Goal: Task Accomplishment & Management: Manage account settings

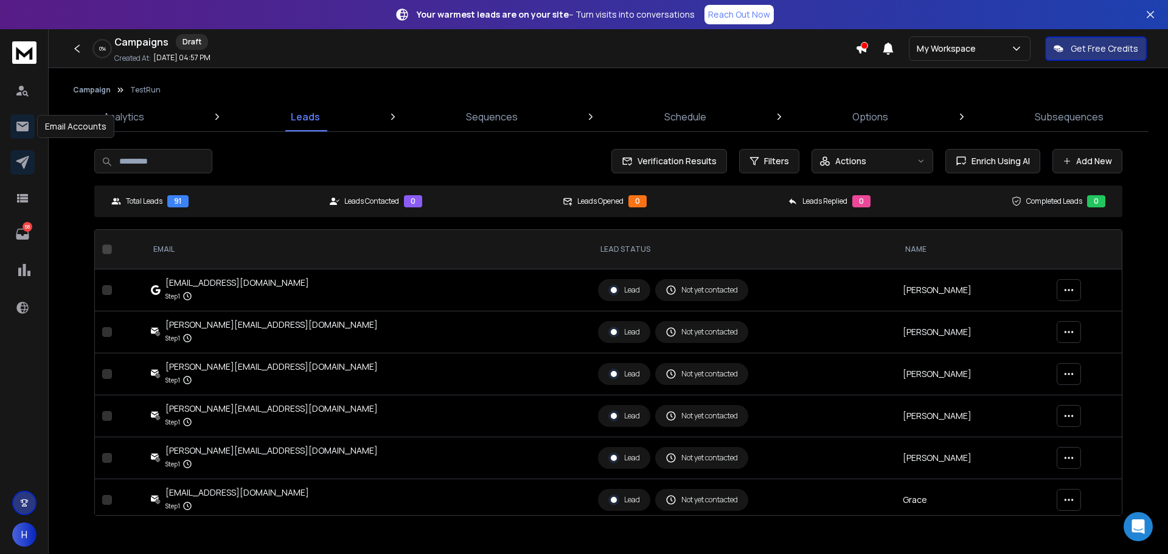
click at [19, 128] on icon at bounding box center [22, 127] width 12 height 10
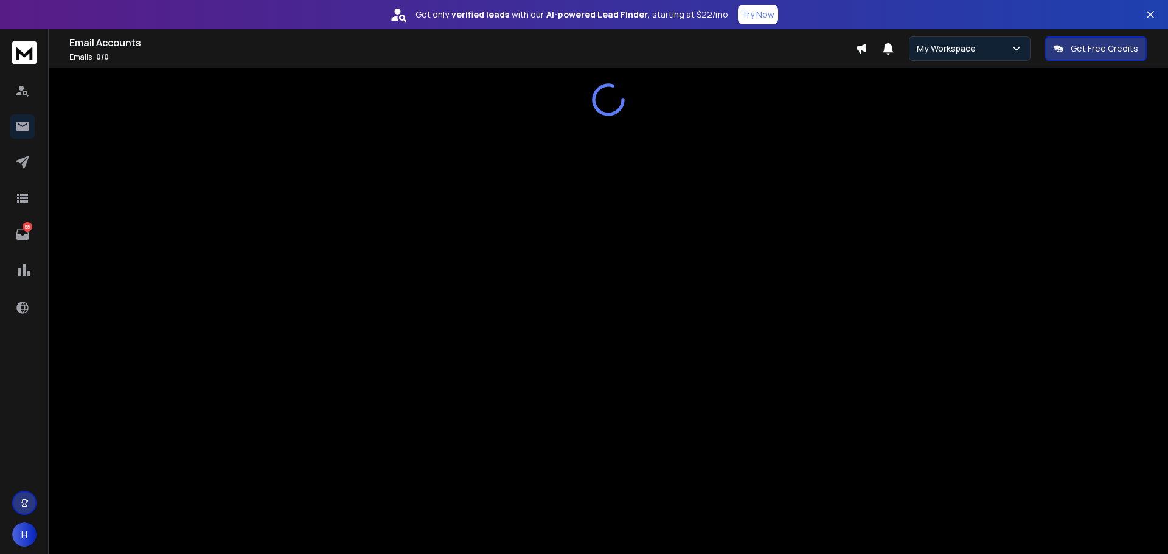
click at [1021, 48] on button "My Workspace" at bounding box center [970, 48] width 122 height 24
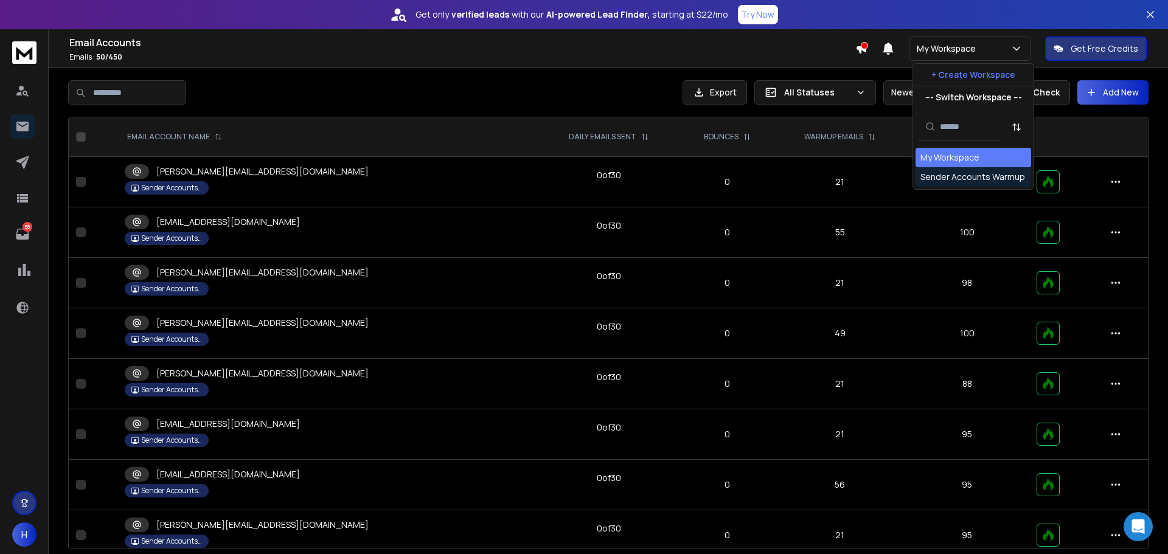
click at [955, 175] on div "Sender Accounts Warmup" at bounding box center [972, 177] width 105 height 12
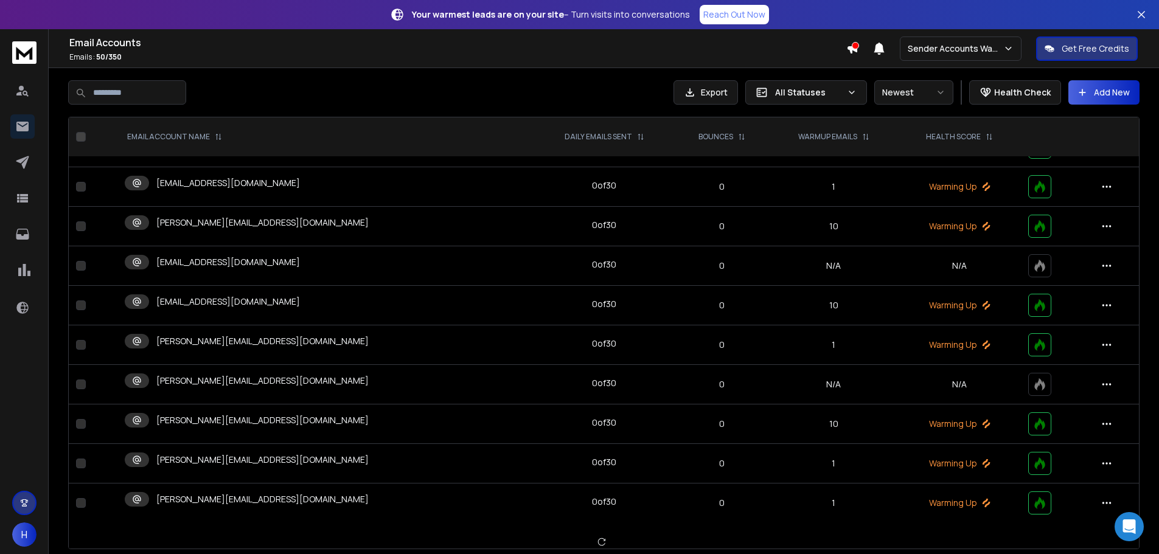
scroll to position [1614, 0]
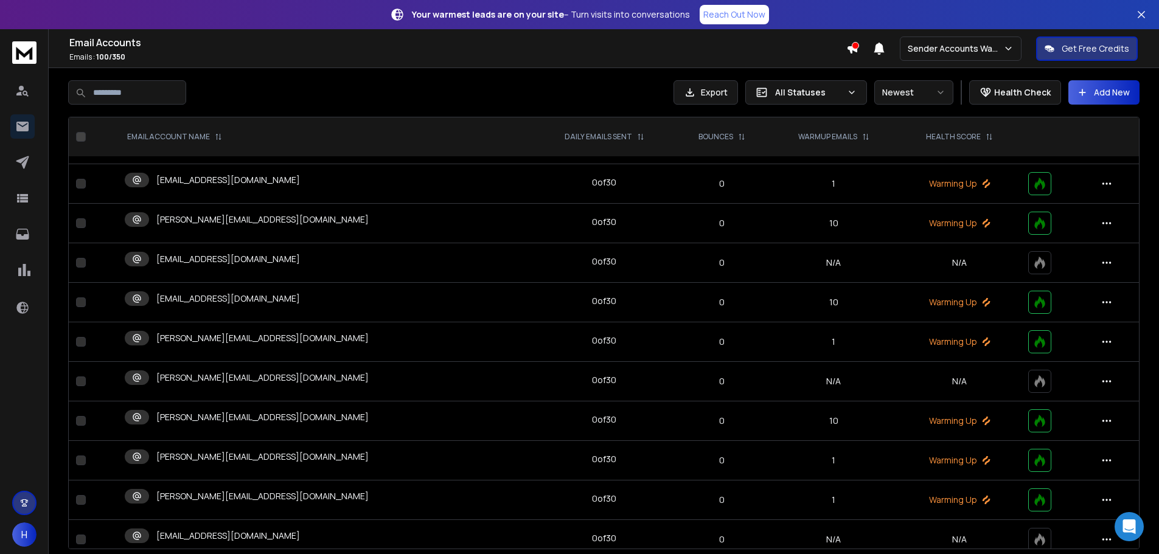
click at [81, 263] on button "button" at bounding box center [81, 263] width 10 height 10
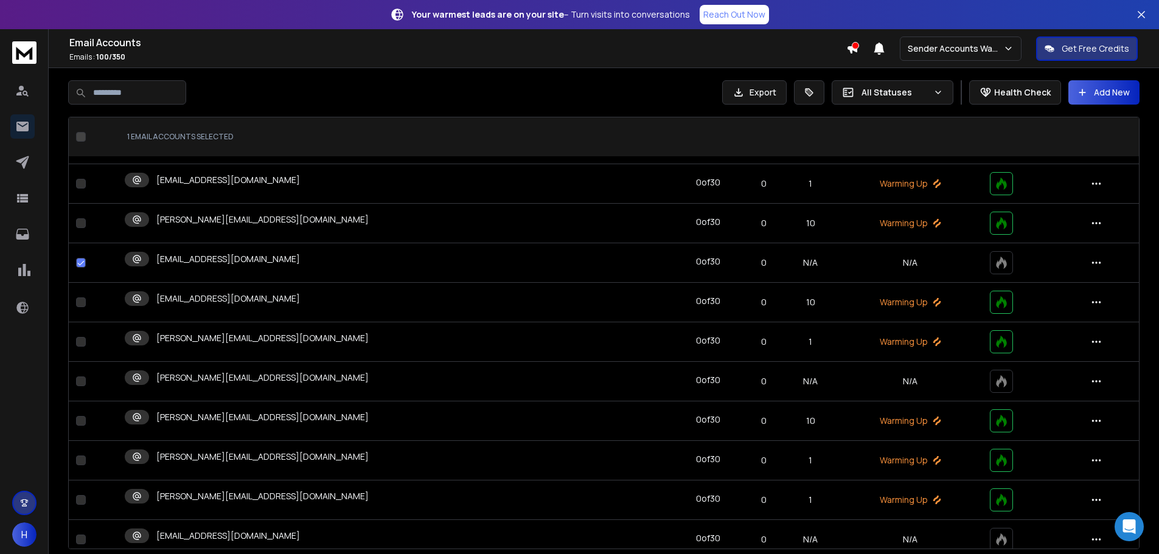
click at [84, 383] on button "button" at bounding box center [81, 382] width 10 height 10
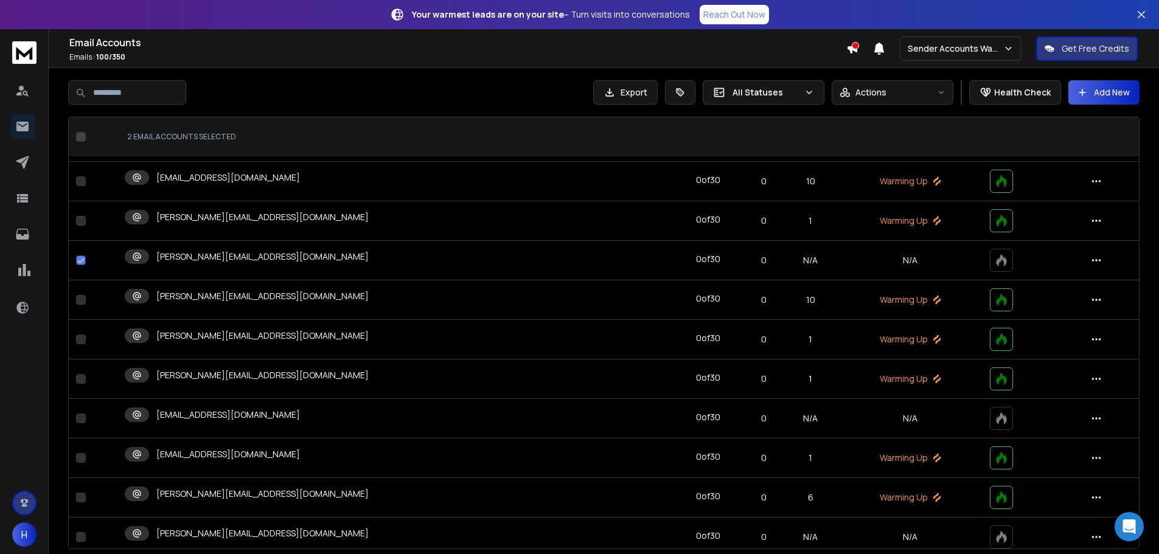
scroll to position [1796, 0]
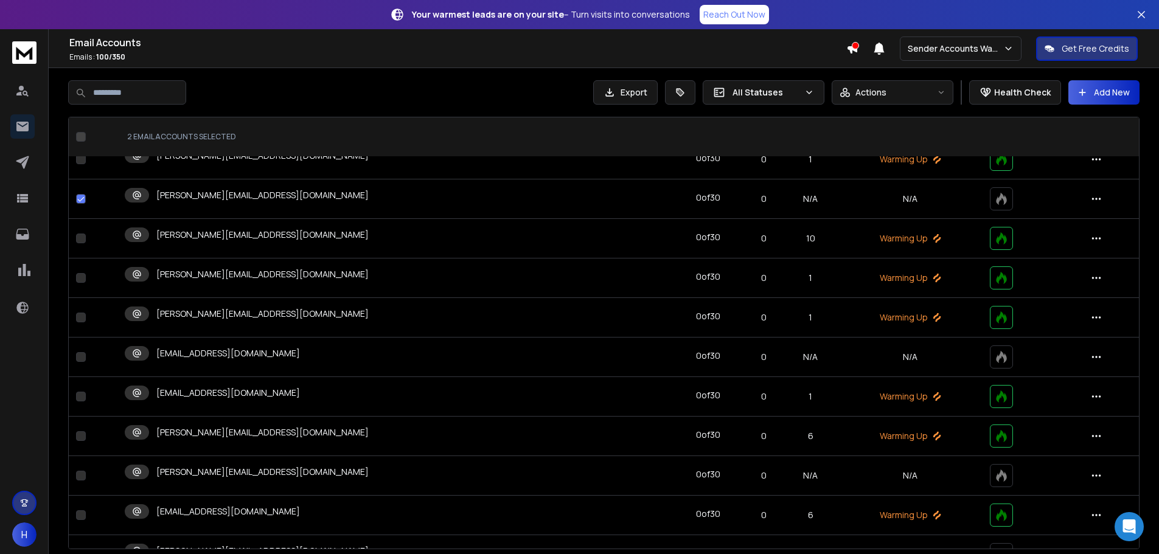
click at [82, 359] on button "button" at bounding box center [81, 357] width 10 height 10
click at [82, 479] on button "button" at bounding box center [81, 476] width 10 height 10
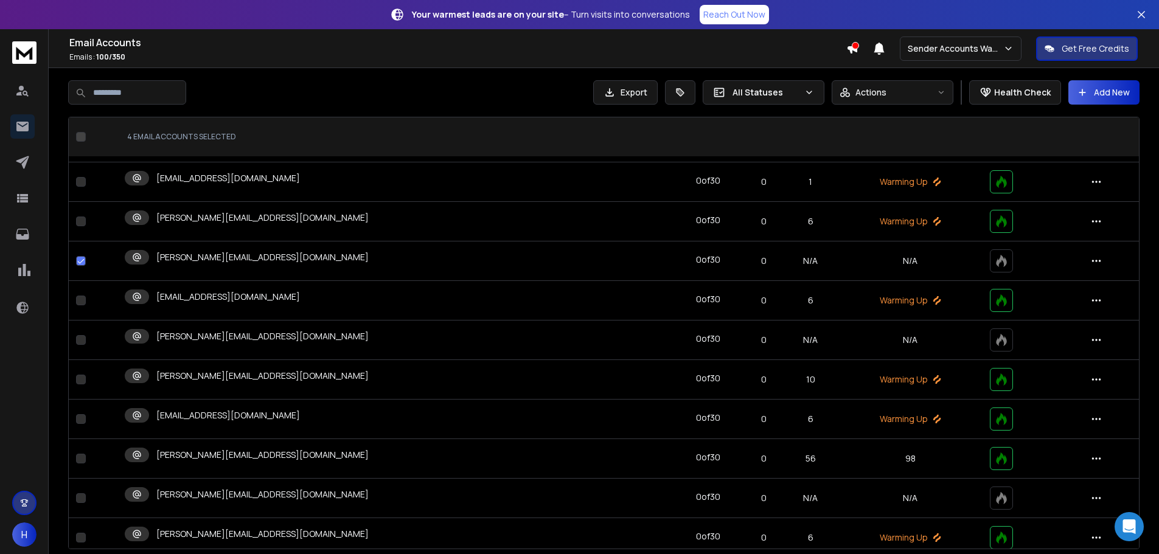
scroll to position [2040, 0]
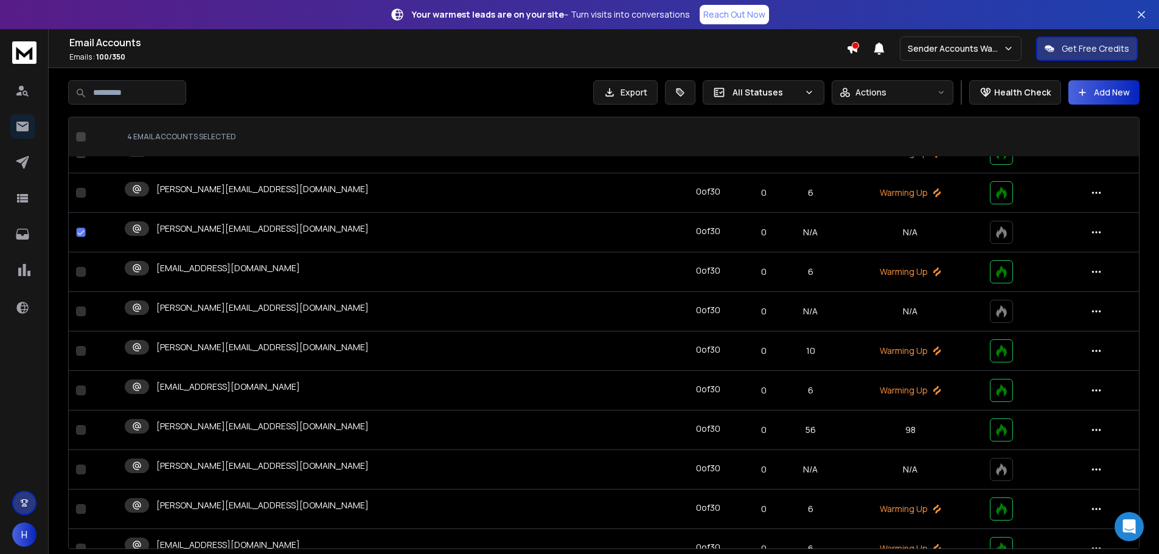
click at [82, 314] on button "button" at bounding box center [81, 312] width 10 height 10
click at [83, 469] on button "button" at bounding box center [81, 470] width 10 height 10
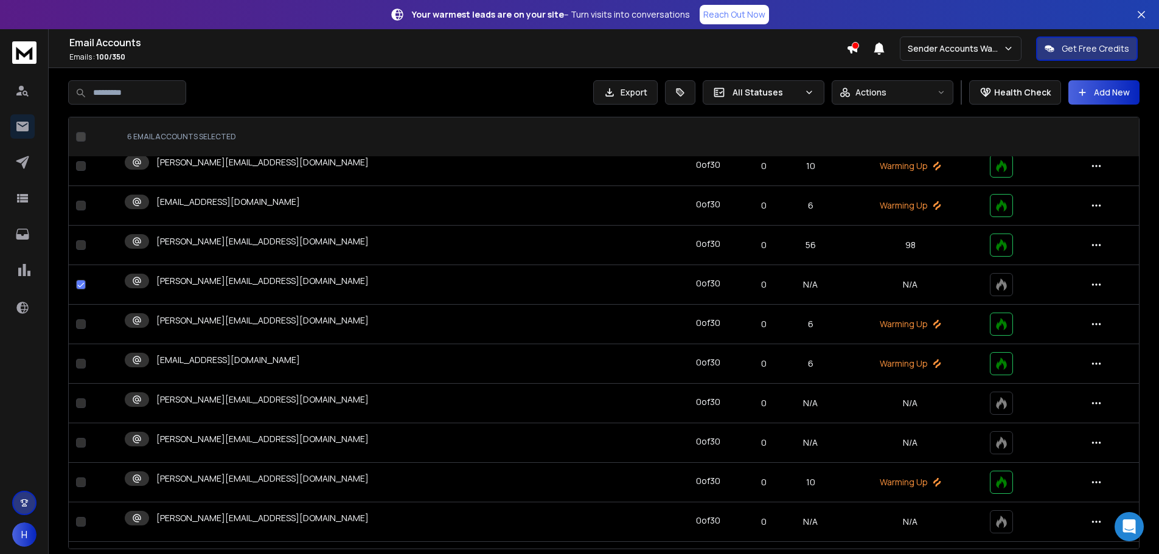
scroll to position [2283, 0]
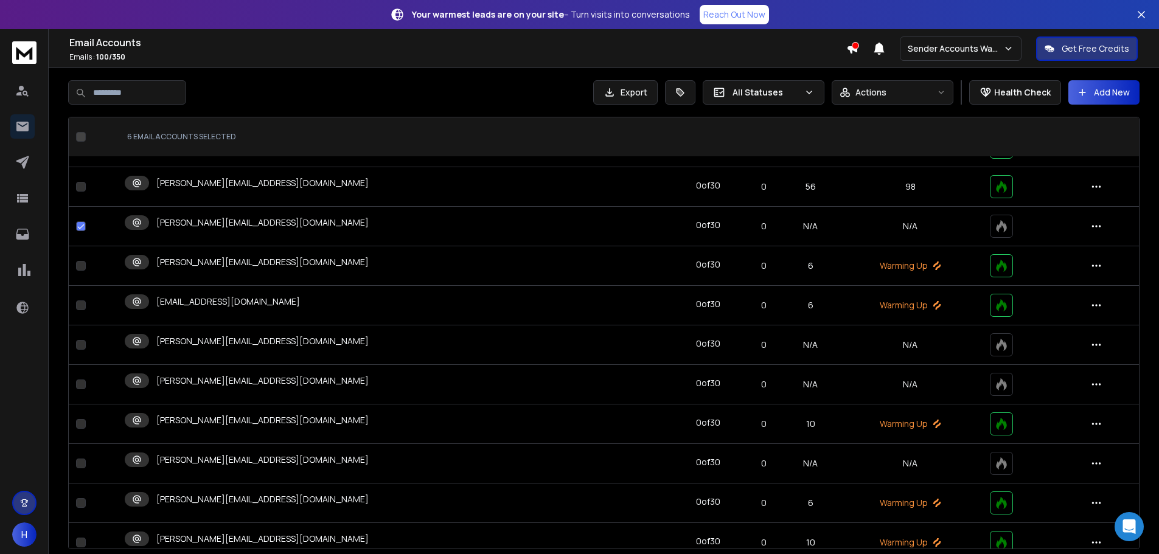
drag, startPoint x: 83, startPoint y: 347, endPoint x: 71, endPoint y: 368, distance: 24.8
click at [80, 349] on button "button" at bounding box center [81, 345] width 10 height 10
click at [77, 384] on button "button" at bounding box center [81, 385] width 10 height 10
click at [80, 464] on button "button" at bounding box center [81, 464] width 10 height 10
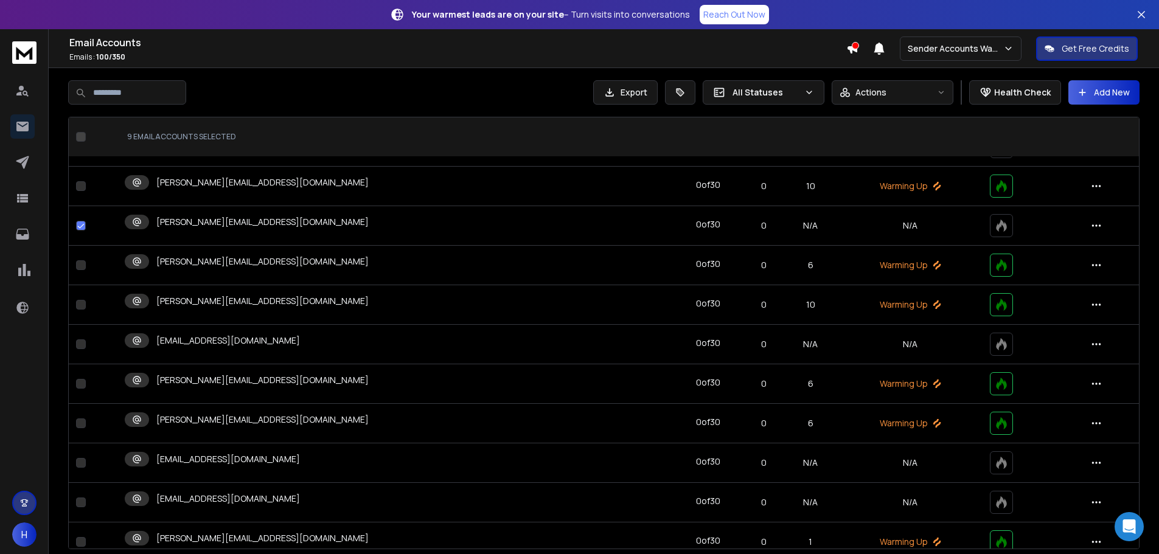
scroll to position [2526, 0]
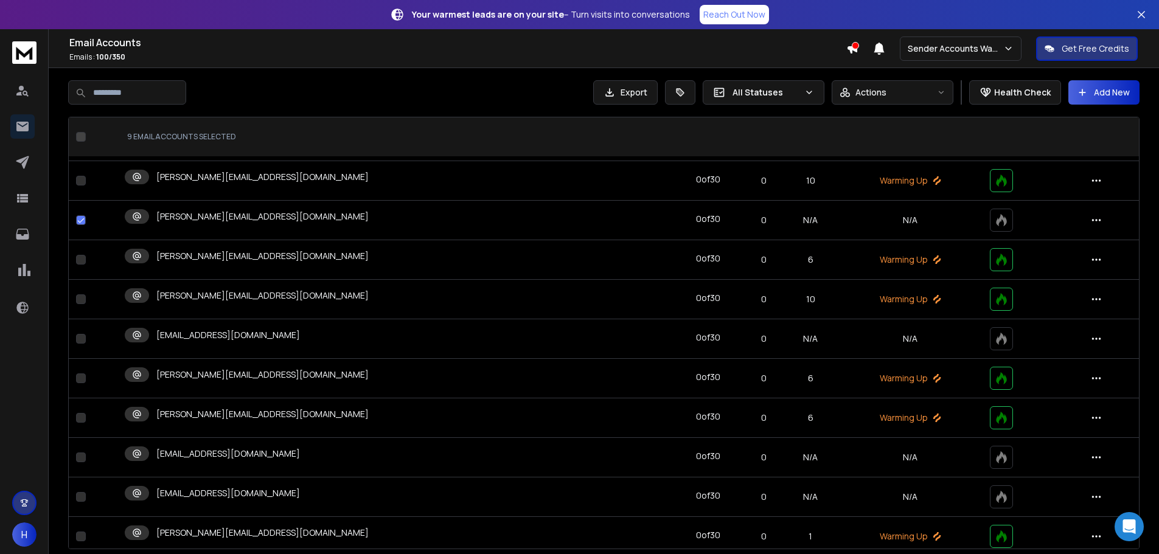
click at [81, 341] on button "button" at bounding box center [81, 339] width 10 height 10
drag, startPoint x: 82, startPoint y: 456, endPoint x: 82, endPoint y: 468, distance: 12.8
click at [82, 456] on button "button" at bounding box center [81, 458] width 10 height 10
click at [83, 499] on button "button" at bounding box center [81, 497] width 10 height 10
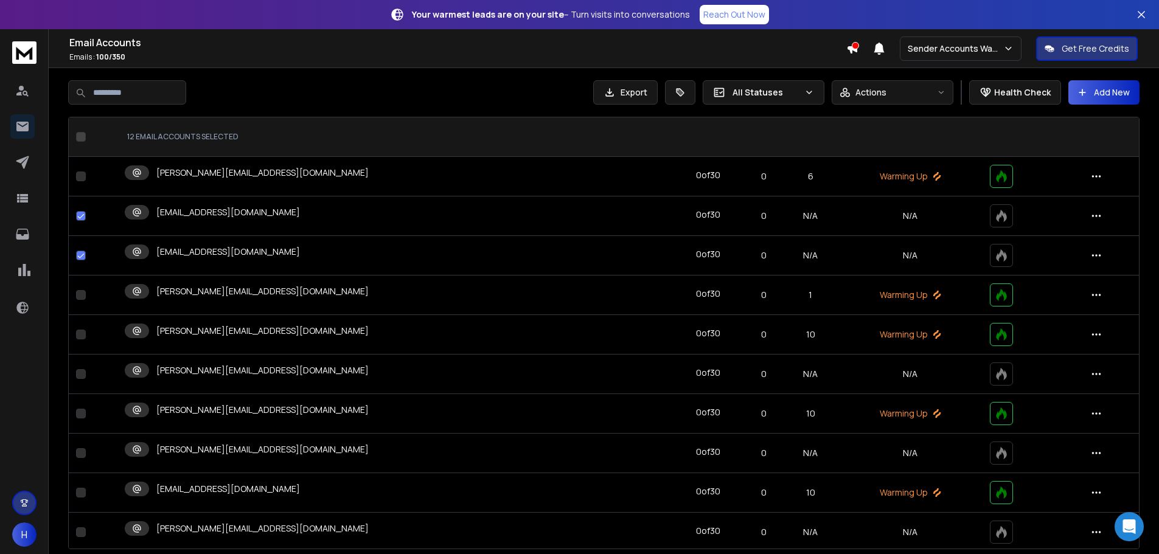
scroll to position [2770, 0]
click at [83, 373] on button "button" at bounding box center [81, 372] width 10 height 10
click at [80, 451] on button "button" at bounding box center [81, 452] width 10 height 10
click at [84, 529] on button "button" at bounding box center [81, 531] width 10 height 10
click at [949, 93] on button "Actions" at bounding box center [893, 92] width 122 height 24
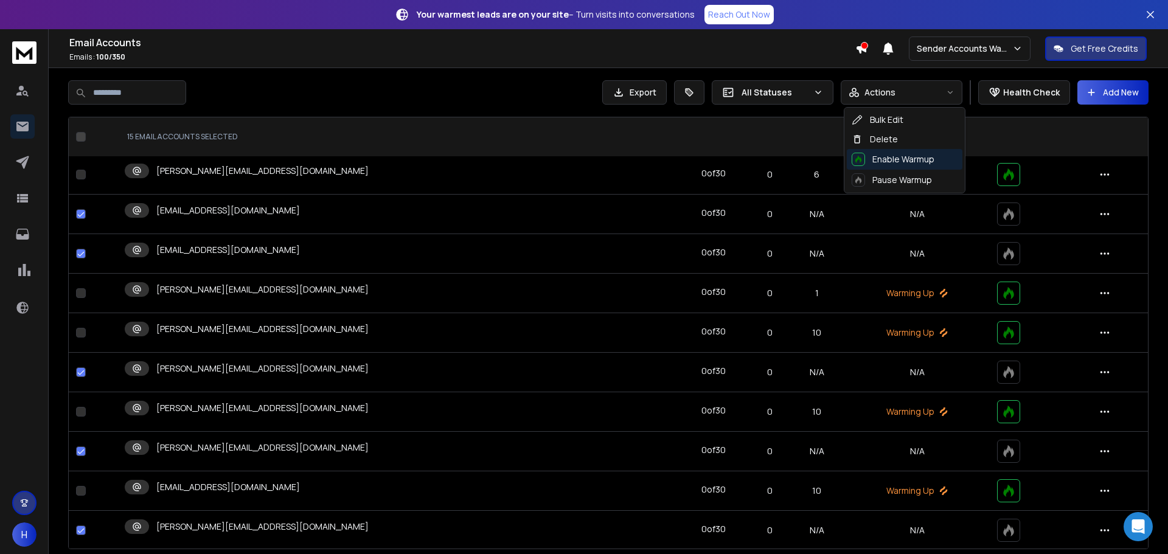
click at [907, 156] on div "Enable Warmup" at bounding box center [893, 159] width 83 height 13
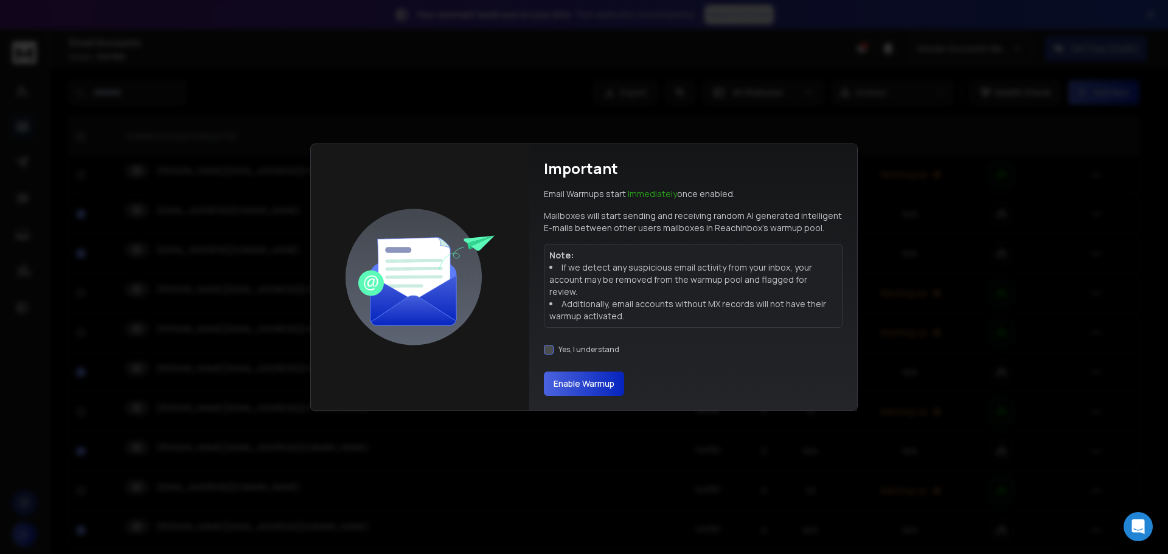
click at [547, 345] on button "Yes, I understand" at bounding box center [549, 350] width 10 height 10
click at [592, 375] on button "Enable Warmup" at bounding box center [584, 384] width 80 height 24
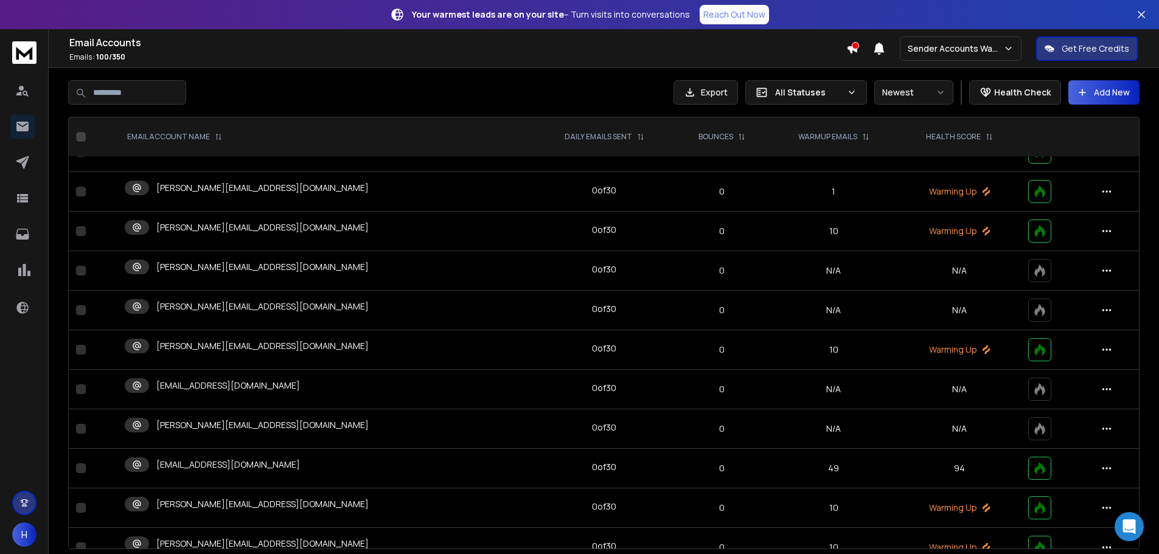
scroll to position [3317, 0]
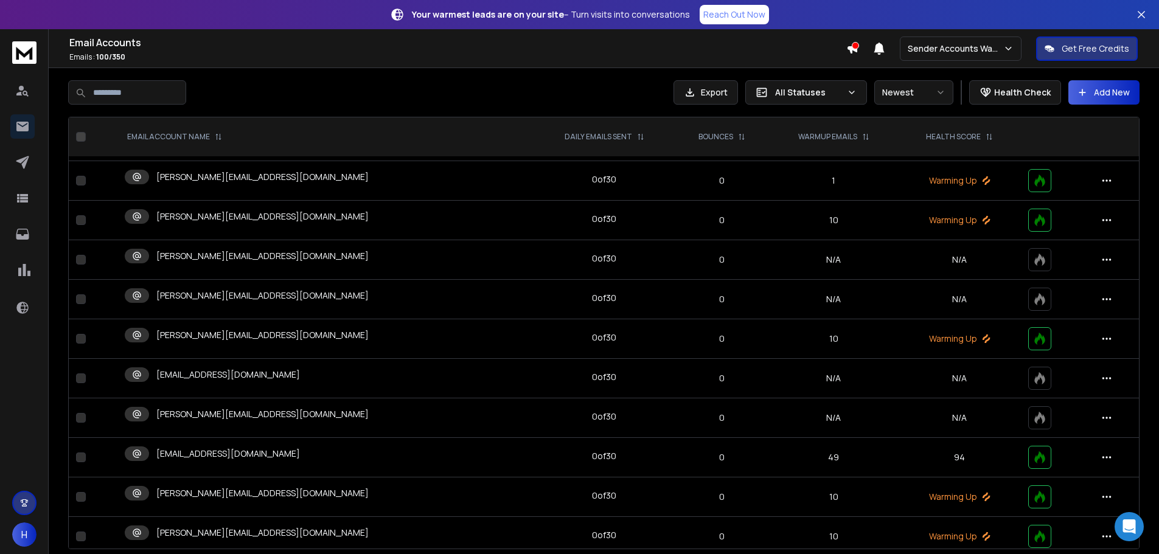
drag, startPoint x: 83, startPoint y: 260, endPoint x: 78, endPoint y: 290, distance: 30.1
click at [81, 263] on button "button" at bounding box center [81, 260] width 10 height 10
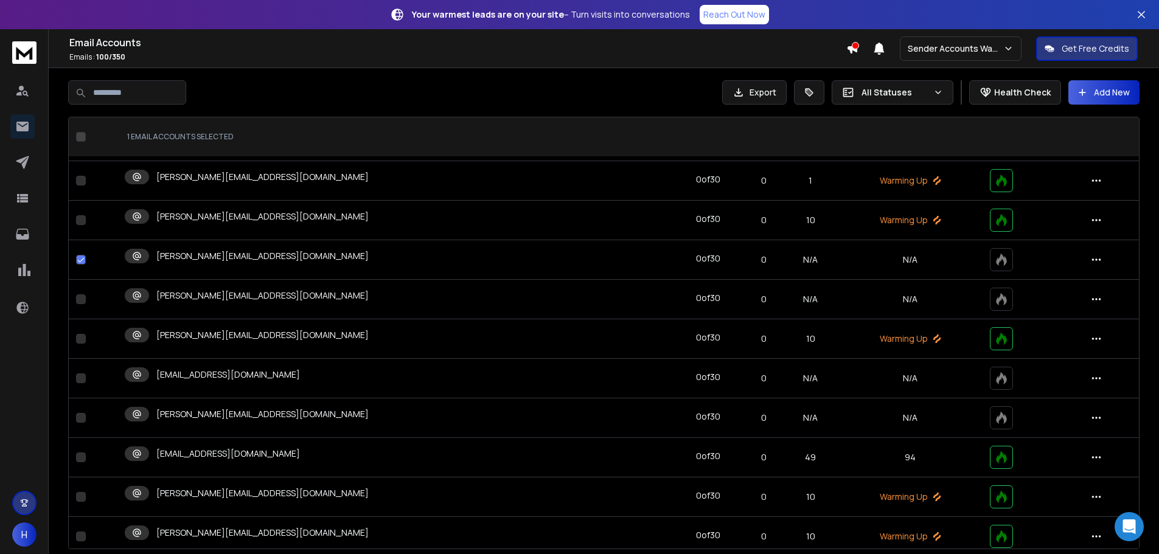
click at [79, 299] on button "button" at bounding box center [81, 299] width 10 height 10
drag, startPoint x: 78, startPoint y: 381, endPoint x: 83, endPoint y: 427, distance: 46.6
drag, startPoint x: 82, startPoint y: 383, endPoint x: 83, endPoint y: 391, distance: 8.0
click at [83, 391] on td at bounding box center [93, 379] width 49 height 40
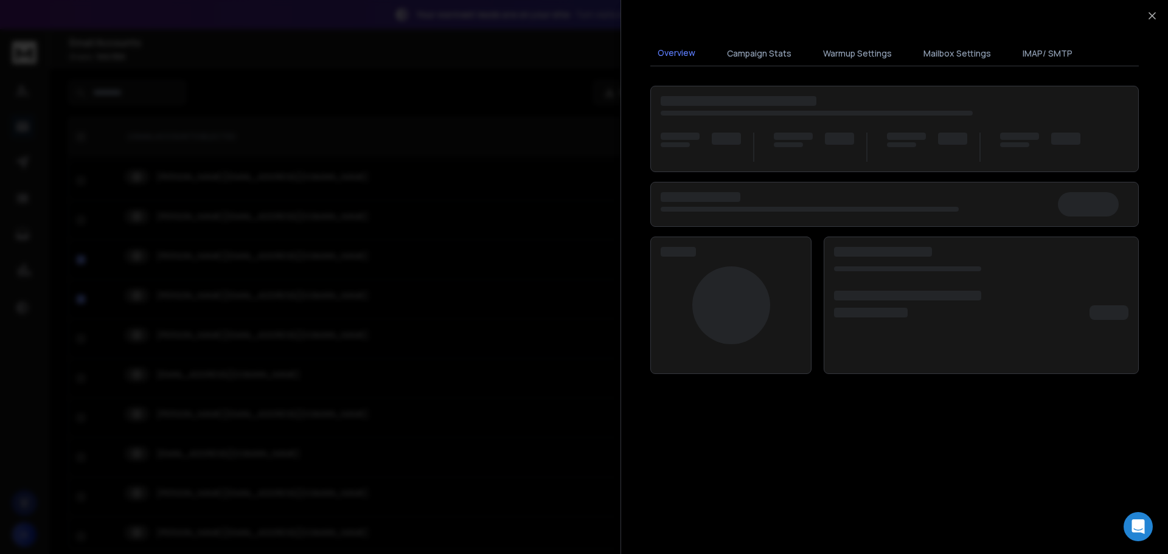
drag, startPoint x: 83, startPoint y: 391, endPoint x: 80, endPoint y: 378, distance: 13.3
click at [80, 378] on div at bounding box center [584, 277] width 1168 height 554
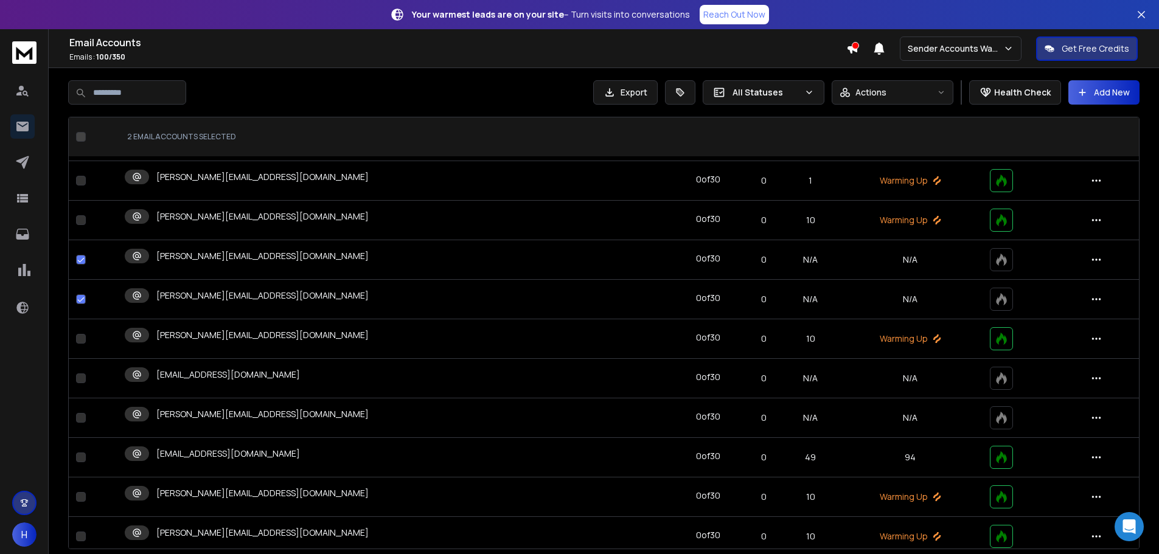
click at [80, 378] on button "button" at bounding box center [81, 379] width 10 height 10
click at [80, 414] on button "button" at bounding box center [81, 418] width 10 height 10
click at [78, 458] on button "button" at bounding box center [81, 458] width 10 height 10
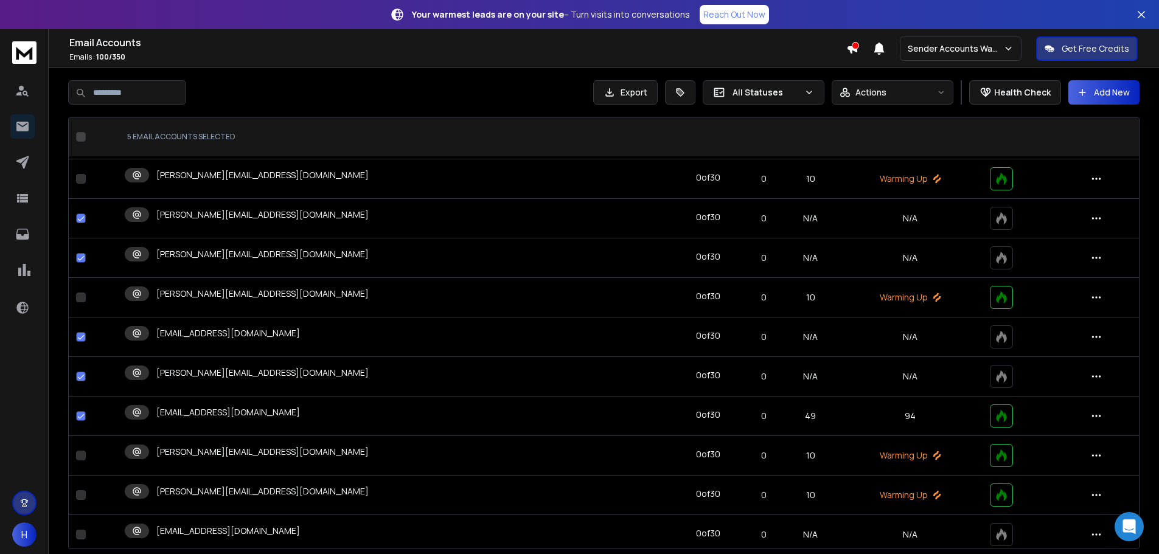
scroll to position [3439, 0]
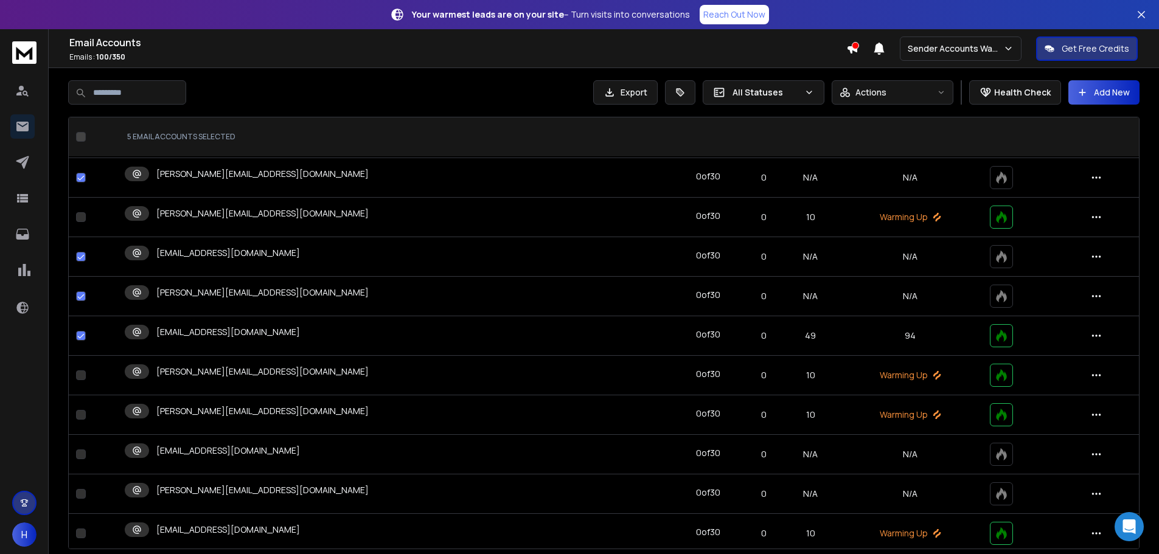
click at [83, 336] on button "button" at bounding box center [81, 336] width 10 height 10
click at [78, 457] on button "button" at bounding box center [81, 455] width 10 height 10
click at [78, 495] on button "button" at bounding box center [81, 494] width 10 height 10
click at [945, 94] on icon "button" at bounding box center [941, 93] width 9 height 10
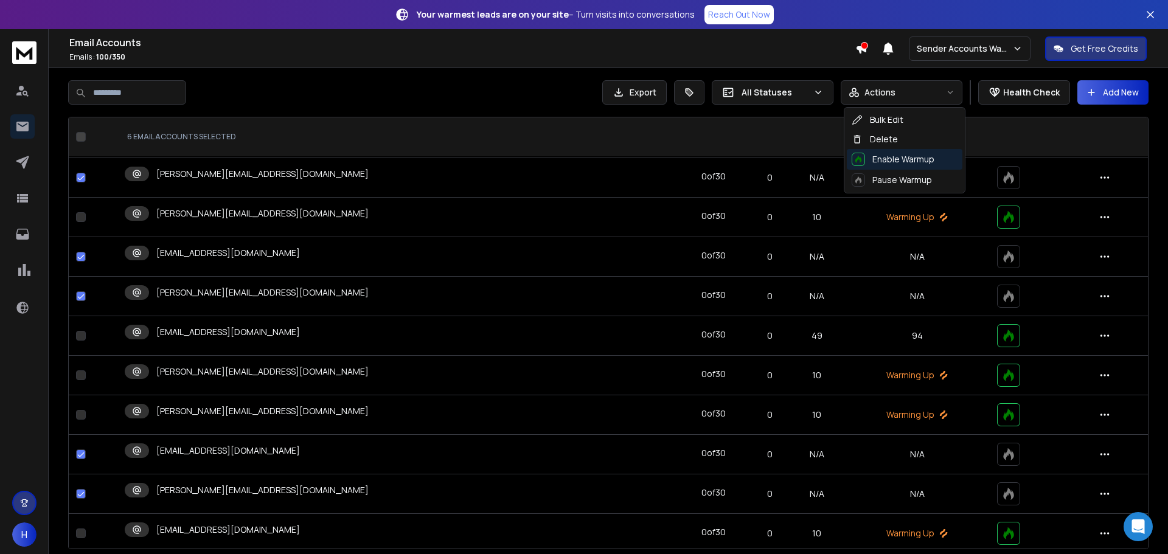
click at [911, 161] on div "Enable Warmup" at bounding box center [893, 159] width 83 height 13
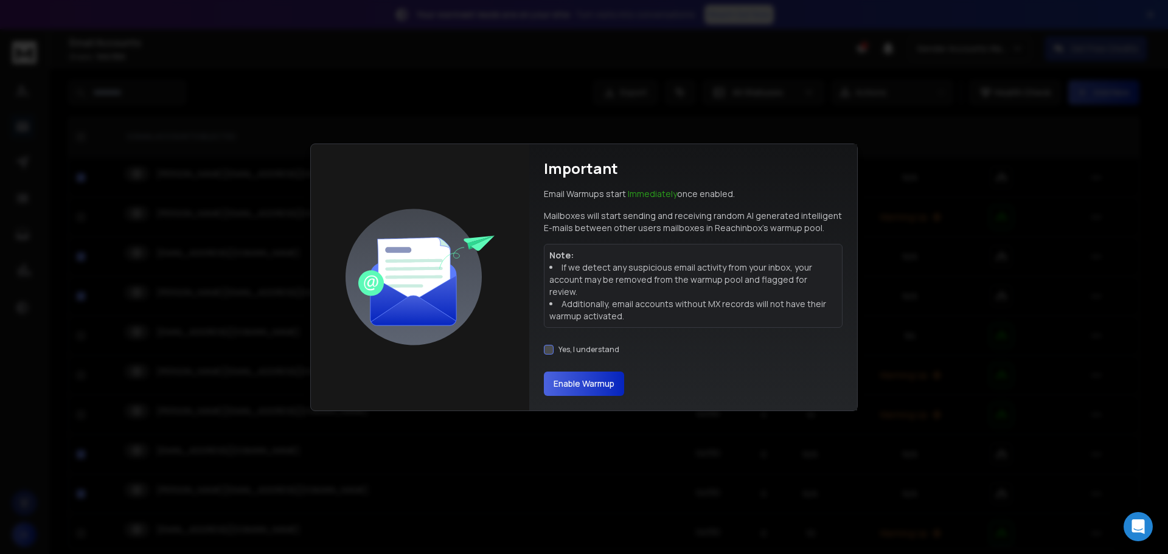
click at [551, 345] on button "Yes, I understand" at bounding box center [549, 350] width 10 height 10
click at [603, 378] on button "Enable Warmup" at bounding box center [584, 384] width 80 height 24
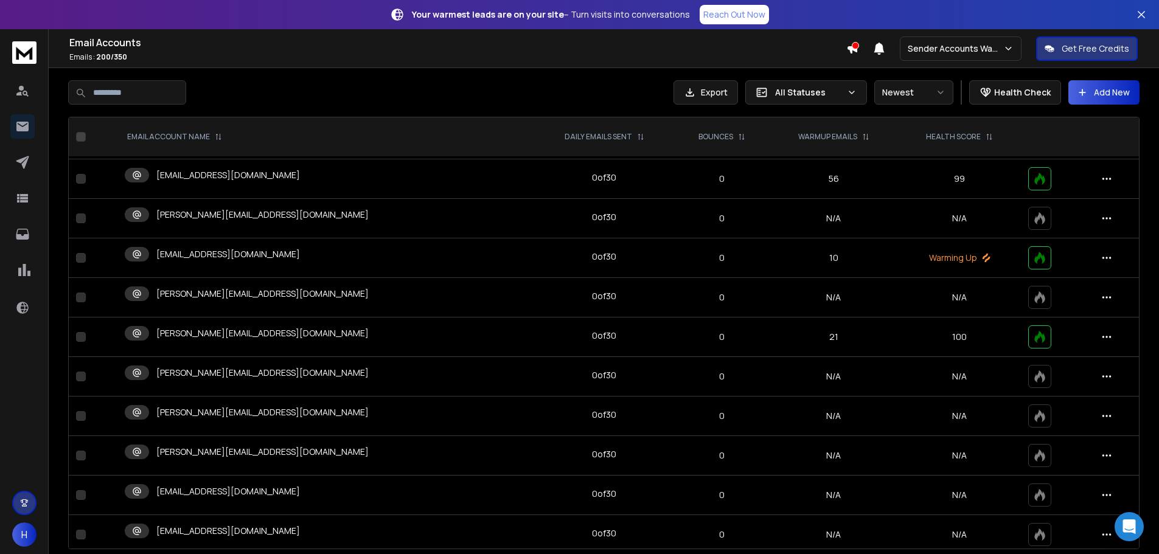
scroll to position [6906, 0]
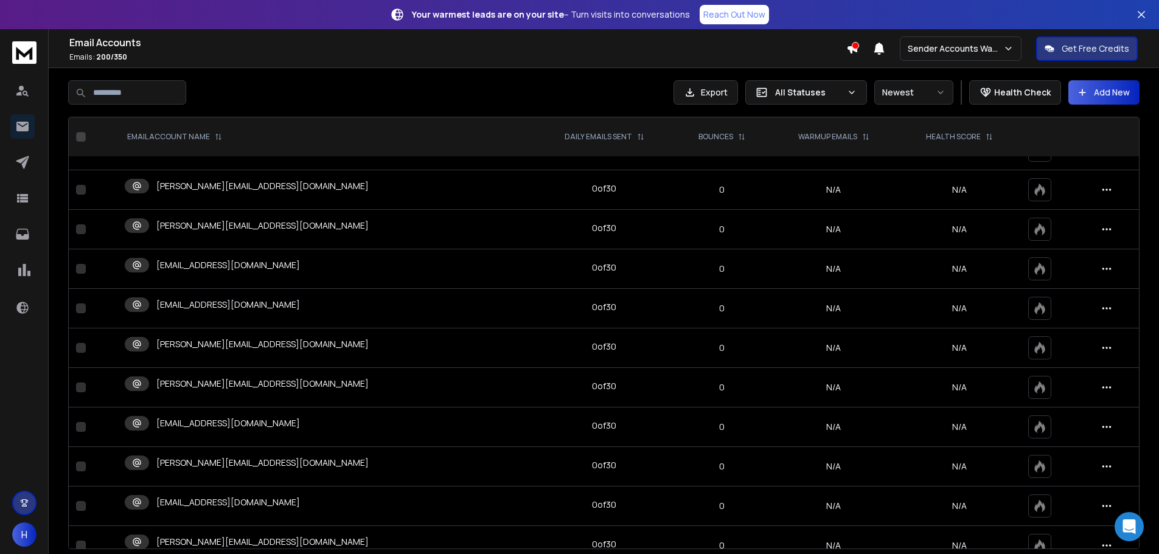
drag, startPoint x: 80, startPoint y: 387, endPoint x: 82, endPoint y: 445, distance: 57.2
click at [80, 391] on button "button" at bounding box center [81, 388] width 10 height 10
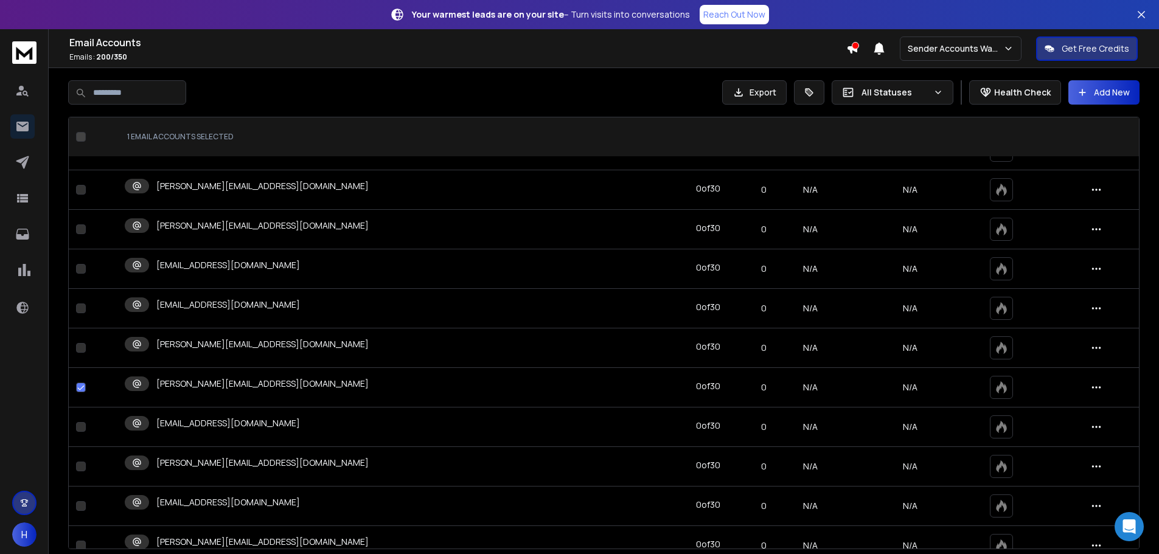
click at [82, 427] on button "button" at bounding box center [81, 427] width 10 height 10
click at [82, 467] on button "button" at bounding box center [81, 467] width 10 height 10
click at [78, 349] on button "button" at bounding box center [81, 348] width 10 height 10
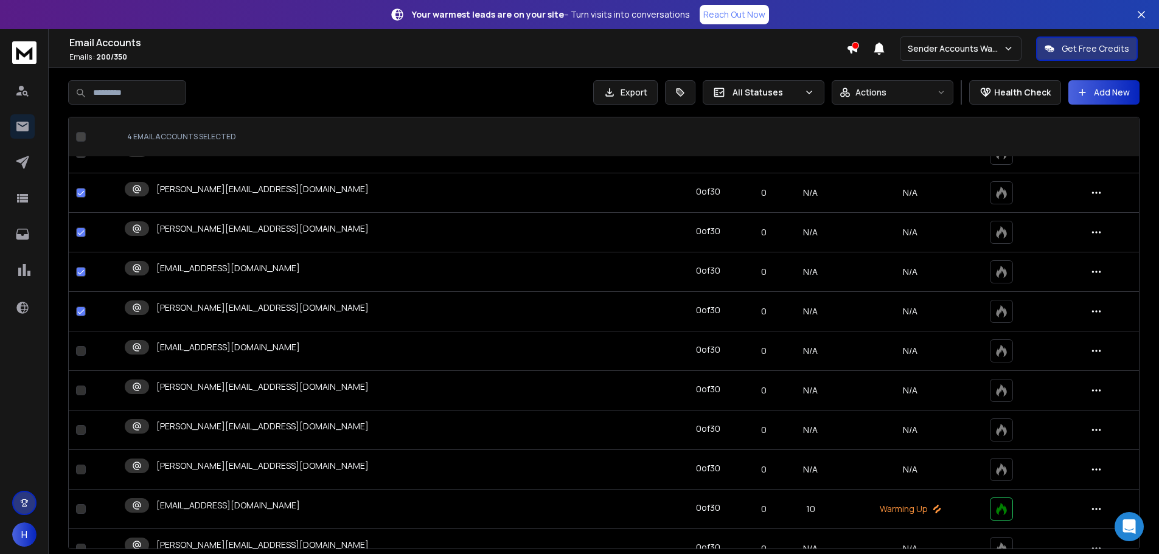
scroll to position [7089, 0]
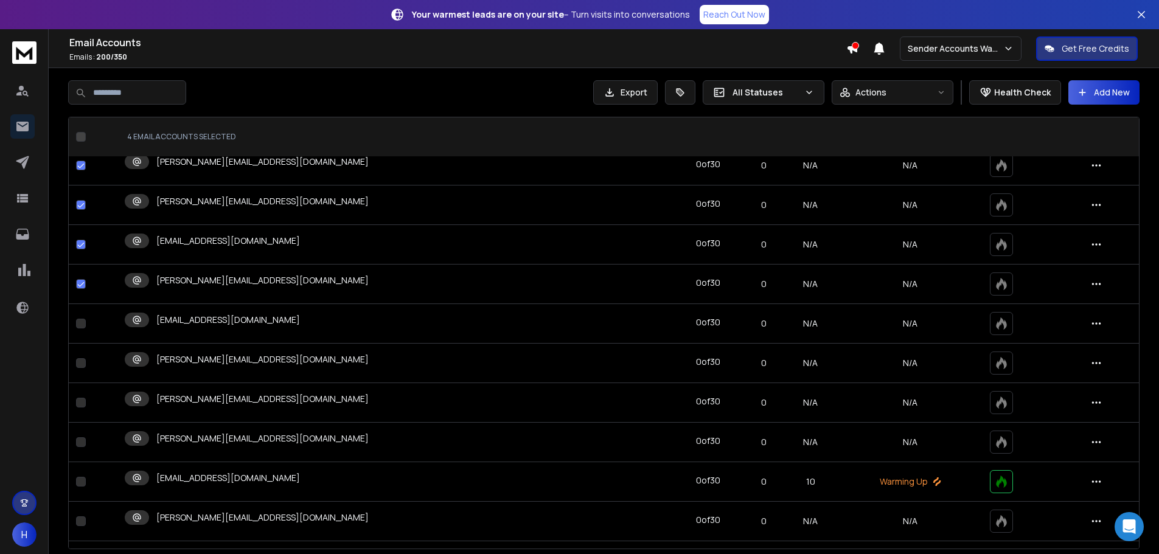
click at [78, 443] on button "button" at bounding box center [81, 442] width 10 height 10
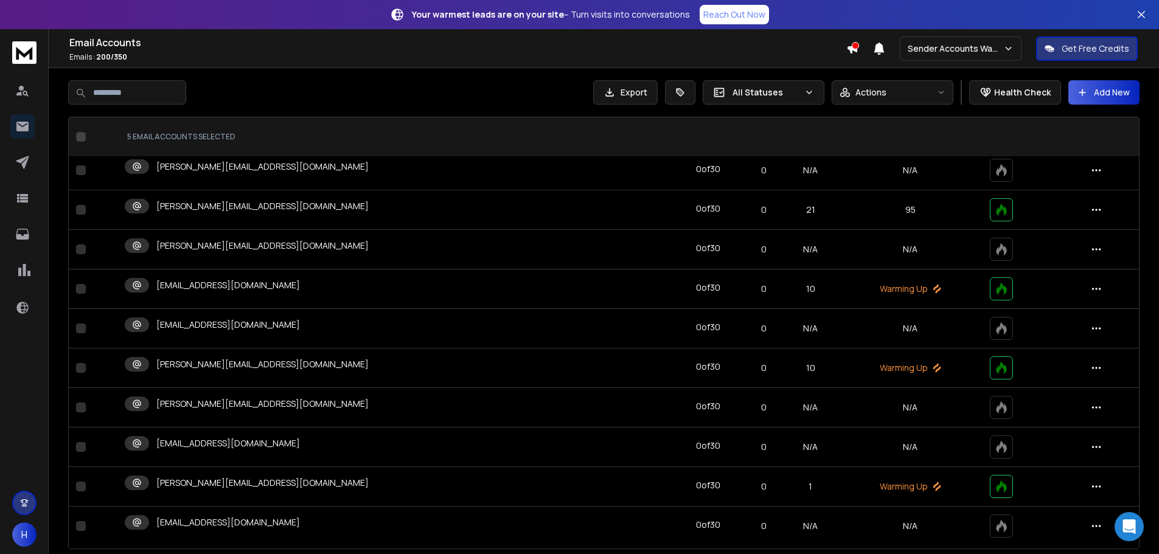
scroll to position [7545, 0]
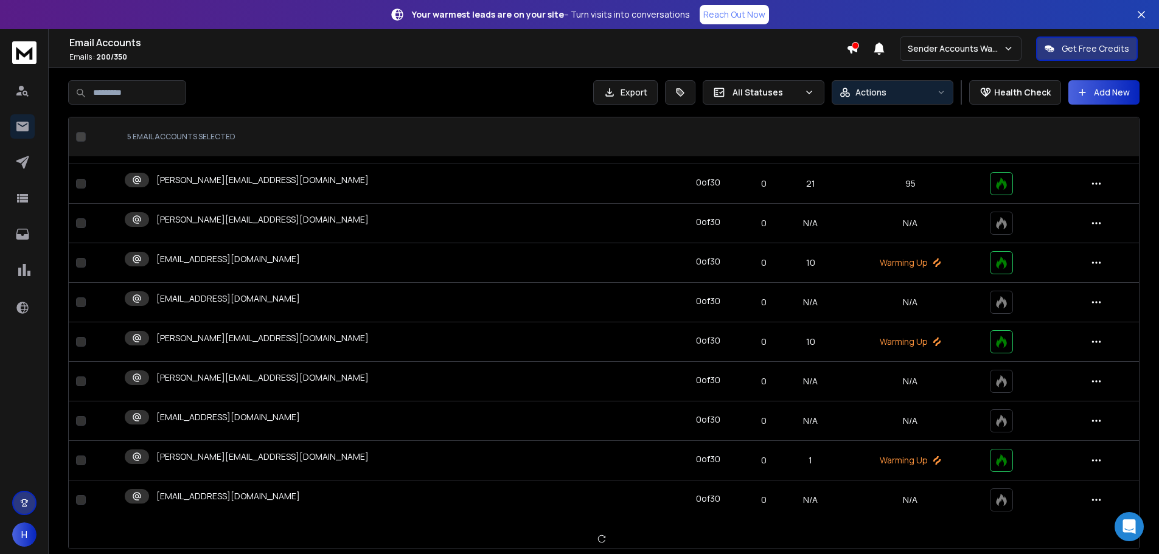
click at [945, 92] on icon "button" at bounding box center [941, 93] width 9 height 10
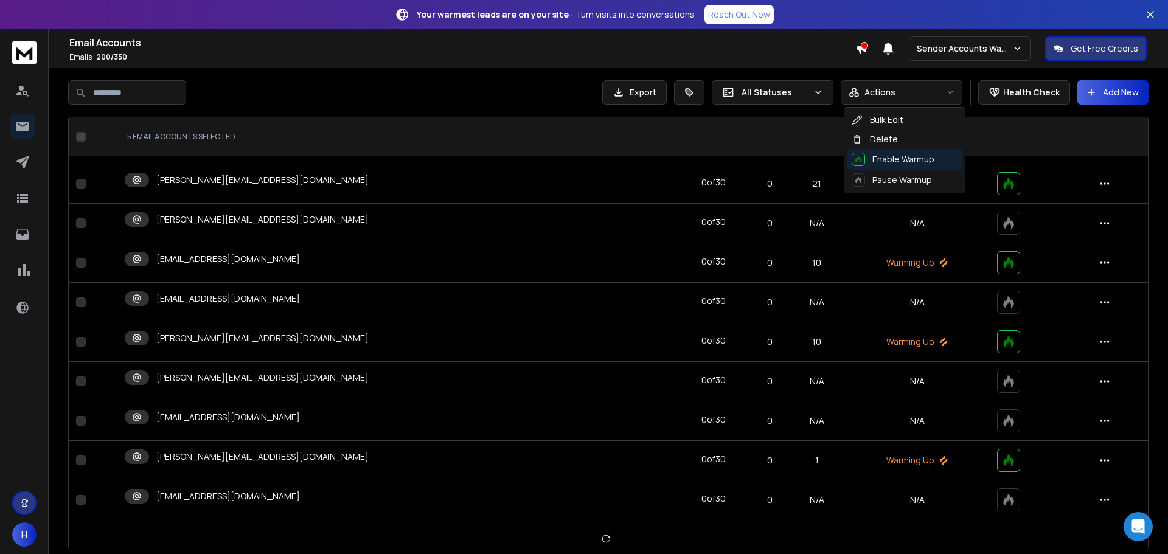
click at [911, 156] on div "Enable Warmup" at bounding box center [893, 159] width 83 height 13
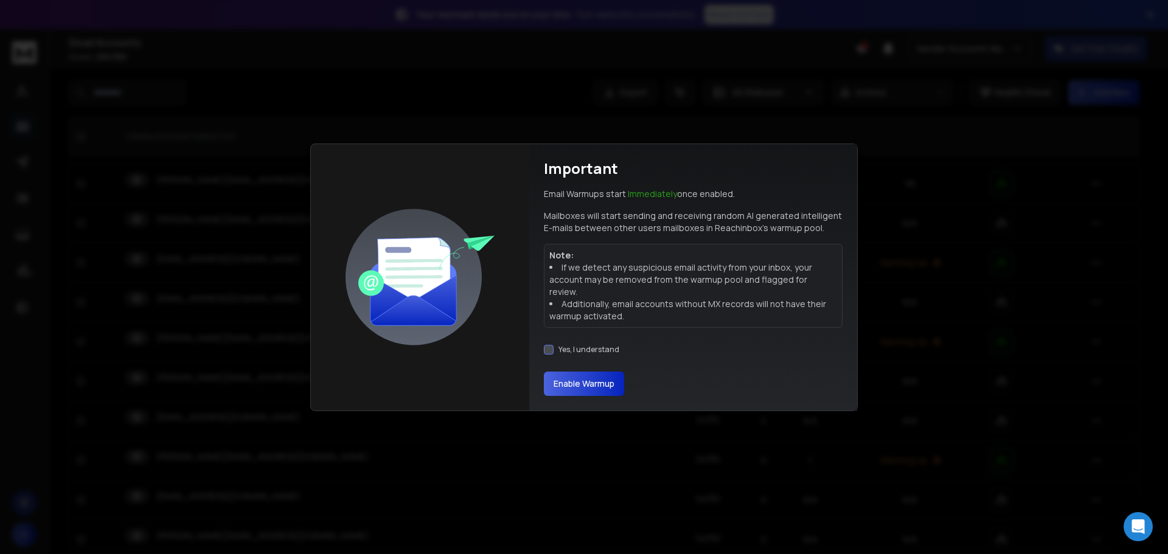
click at [550, 345] on button "Yes, I understand" at bounding box center [549, 350] width 10 height 10
click at [590, 380] on button "Enable Warmup" at bounding box center [584, 384] width 80 height 24
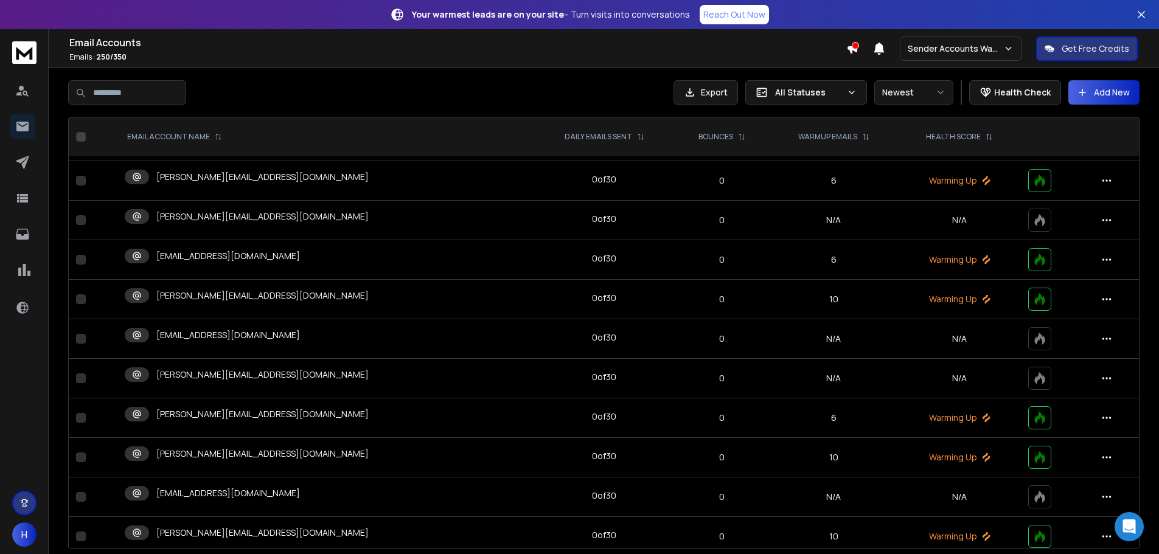
scroll to position [4382, 0]
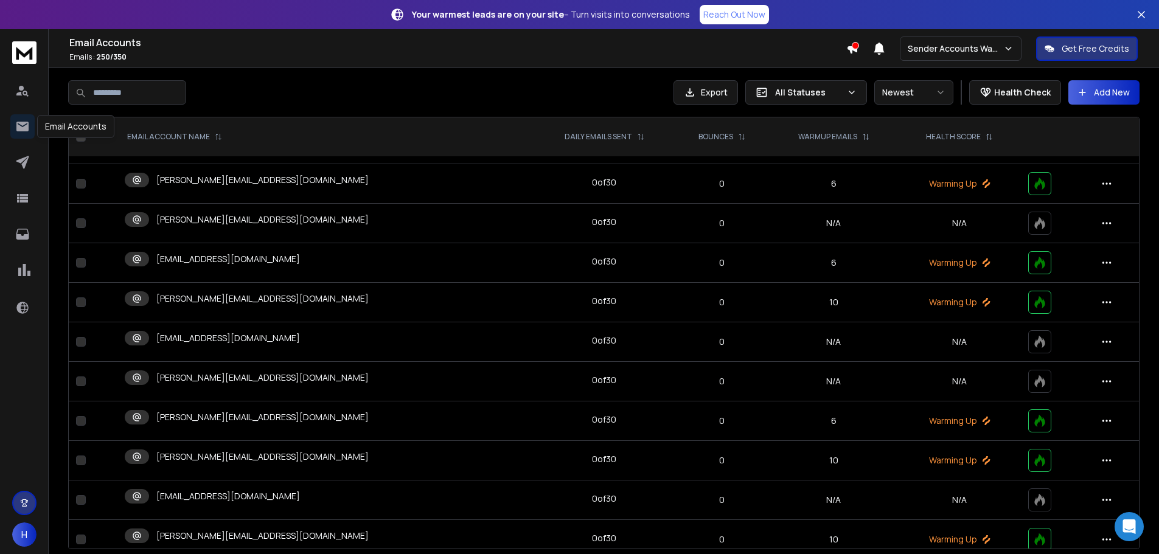
click at [23, 130] on icon at bounding box center [22, 127] width 12 height 10
click at [15, 160] on icon at bounding box center [22, 162] width 15 height 15
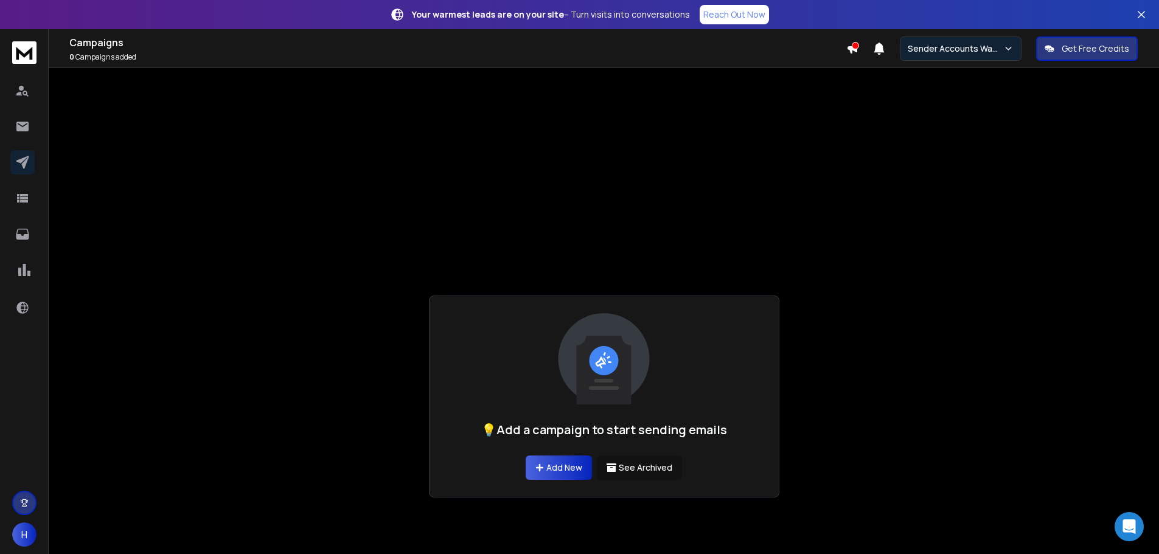
click at [1008, 47] on icon "button" at bounding box center [1008, 49] width 10 height 12
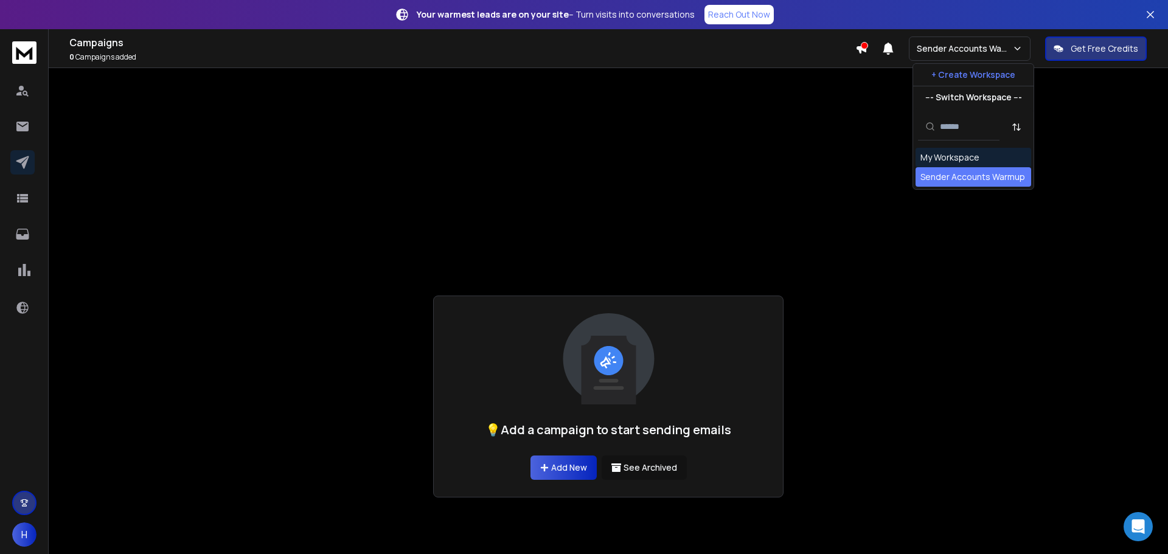
click at [949, 157] on div "My Workspace" at bounding box center [949, 157] width 59 height 12
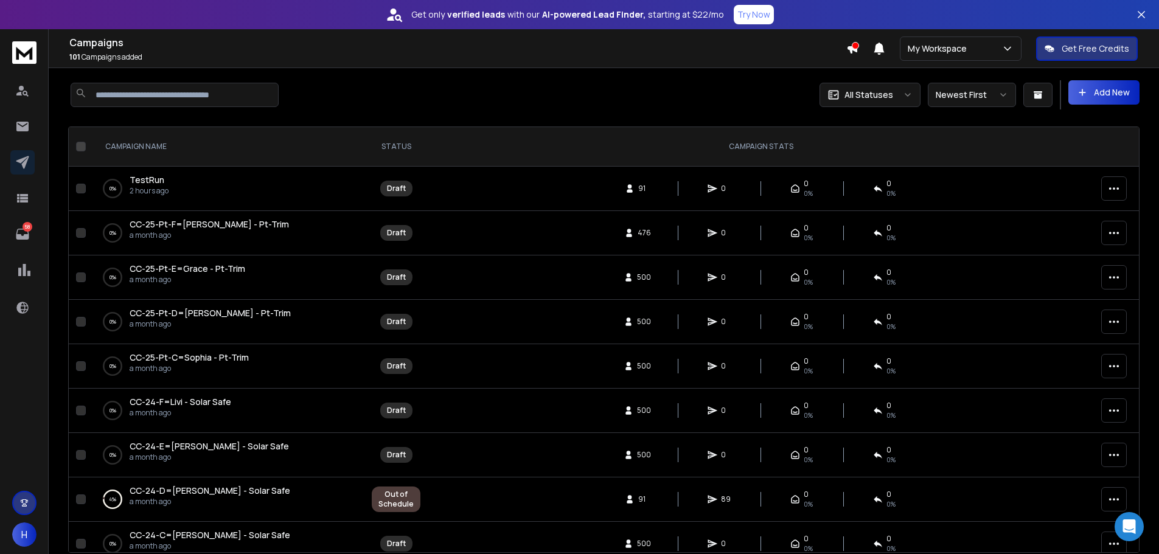
click at [435, 193] on div "91 0 0 0% 0 0%" at bounding box center [761, 188] width 652 height 19
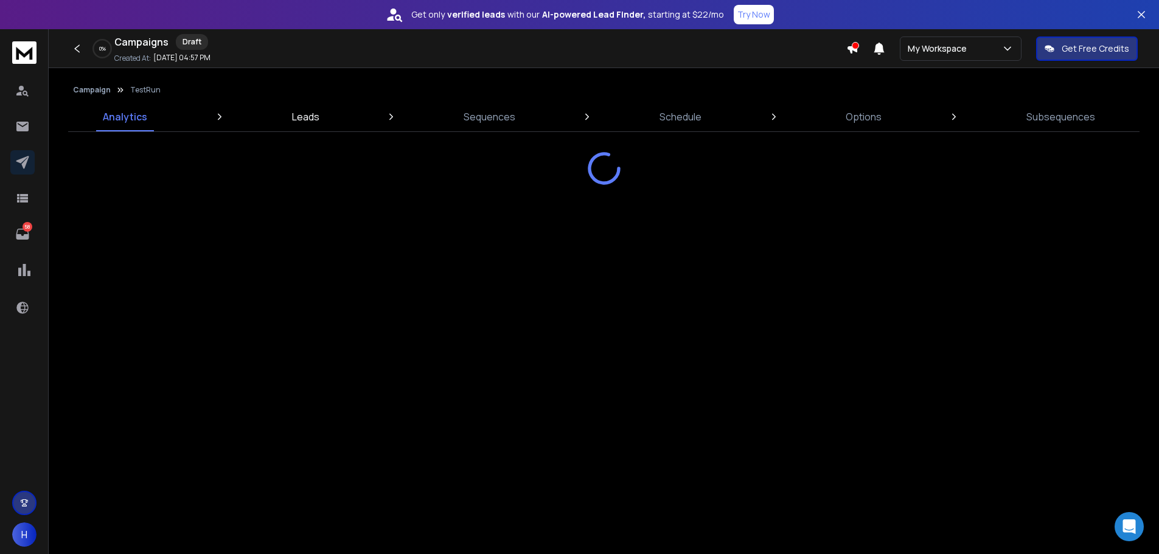
click at [301, 119] on p "Leads" at bounding box center [305, 116] width 27 height 15
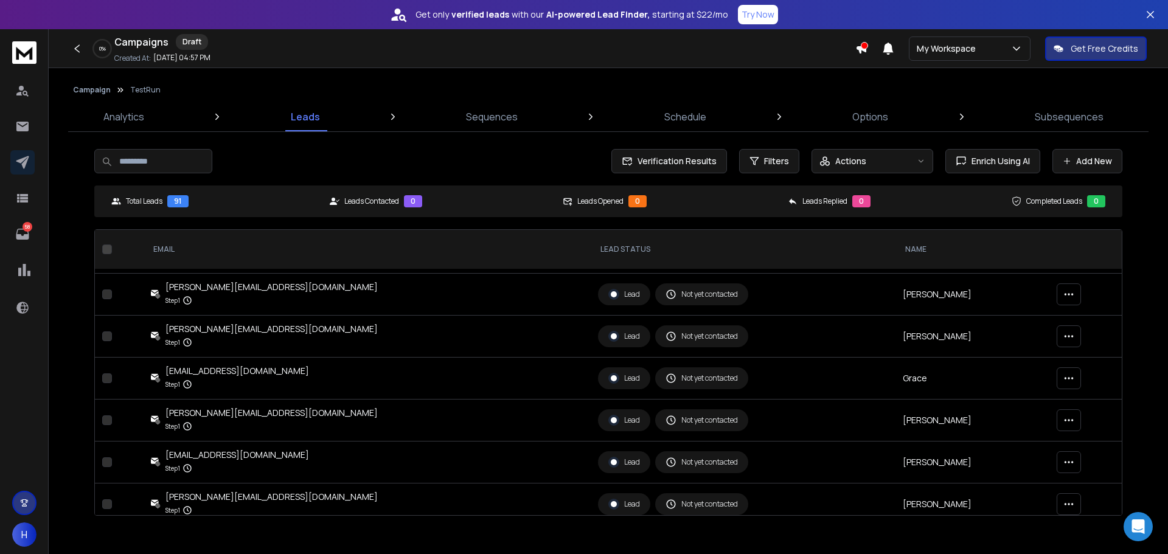
scroll to position [61, 0]
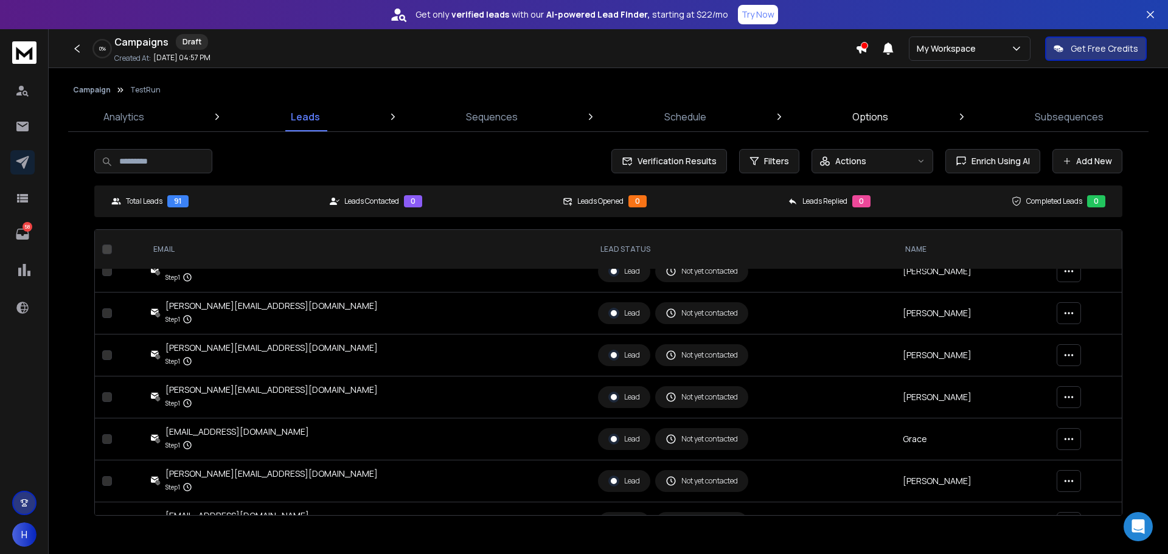
click at [850, 115] on link "Options" at bounding box center [870, 116] width 50 height 29
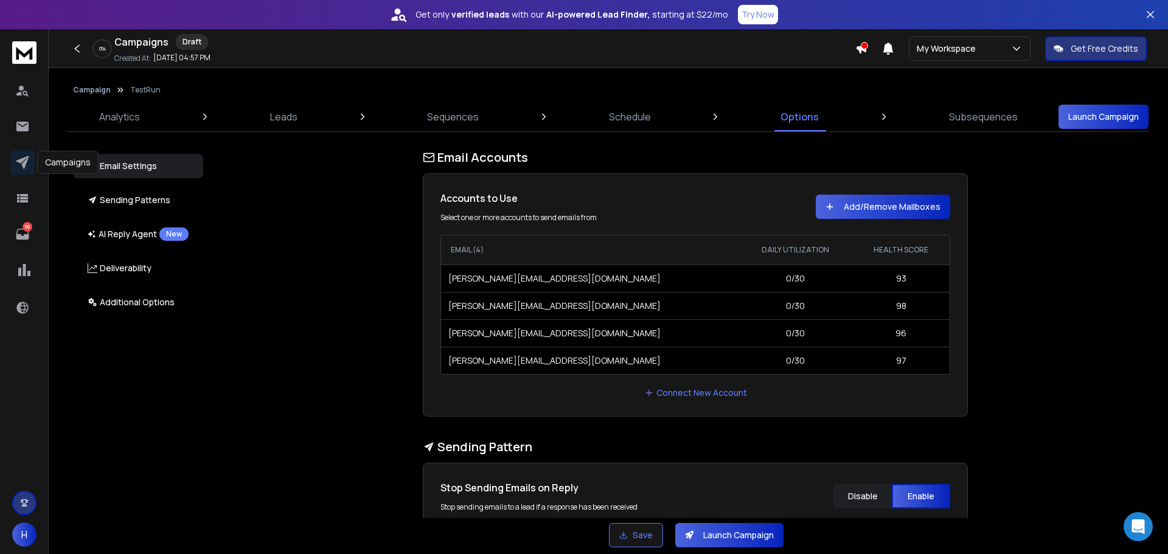
click at [22, 162] on icon at bounding box center [22, 162] width 13 height 13
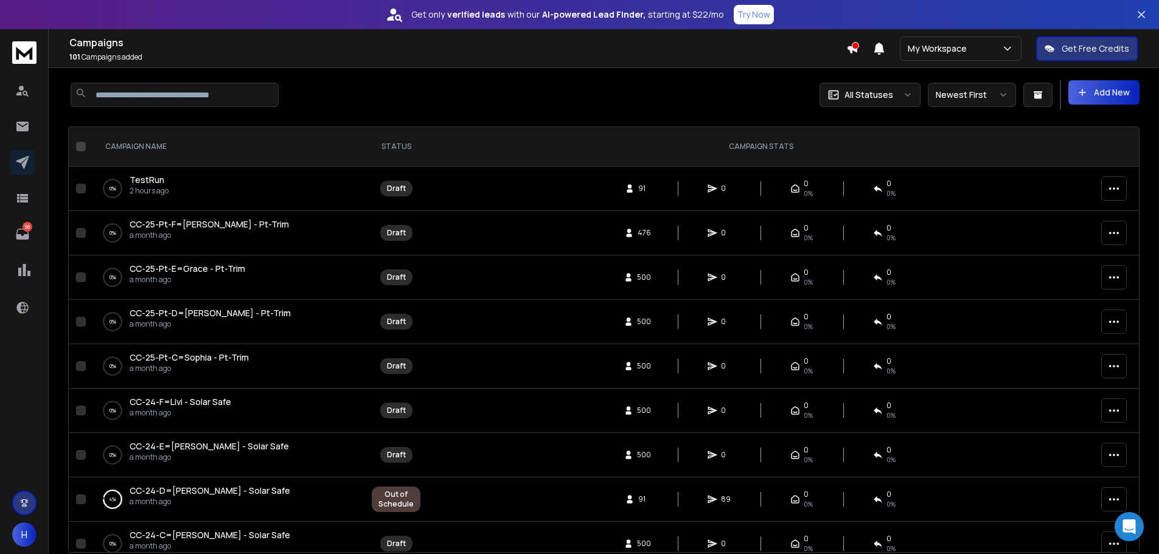
click at [150, 184] on span "TestRun" at bounding box center [147, 180] width 35 height 12
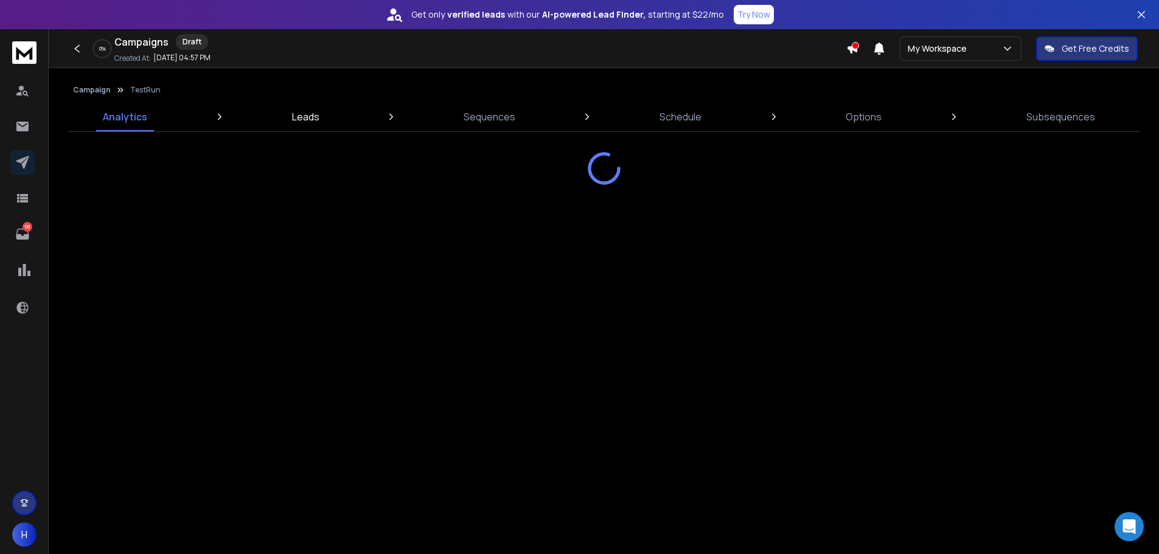
click at [264, 122] on div "Analytics Leads Sequences Schedule Options Subsequences" at bounding box center [599, 116] width 1062 height 29
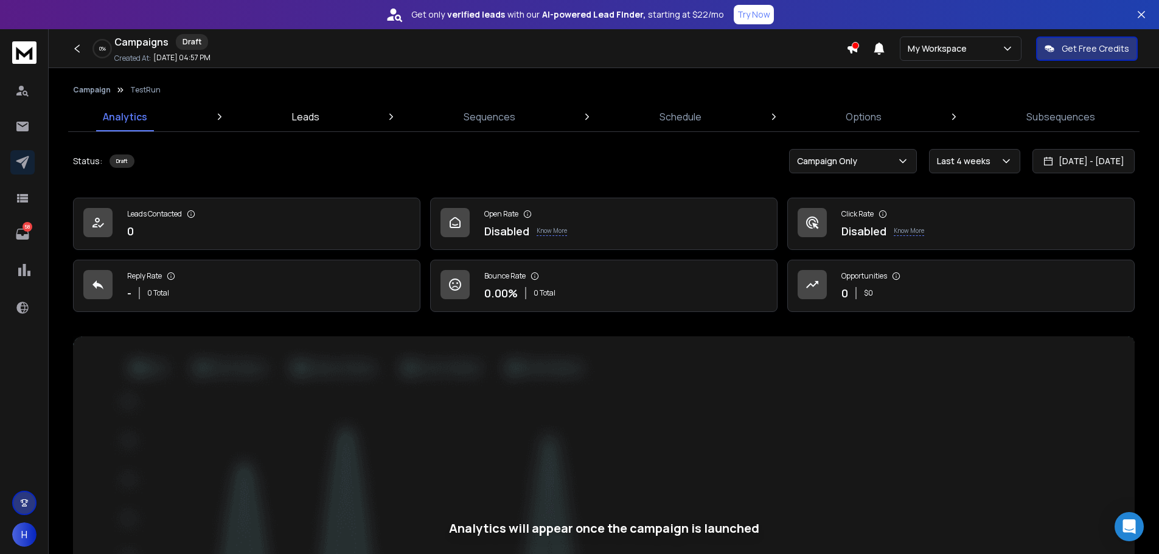
click at [306, 110] on p "Leads" at bounding box center [305, 116] width 27 height 15
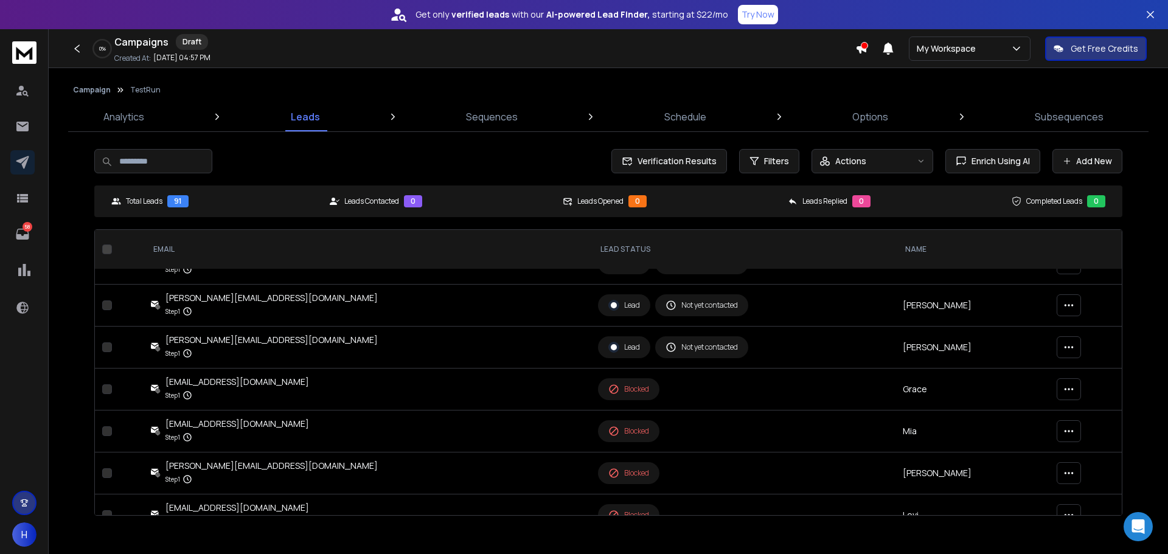
scroll to position [1095, 0]
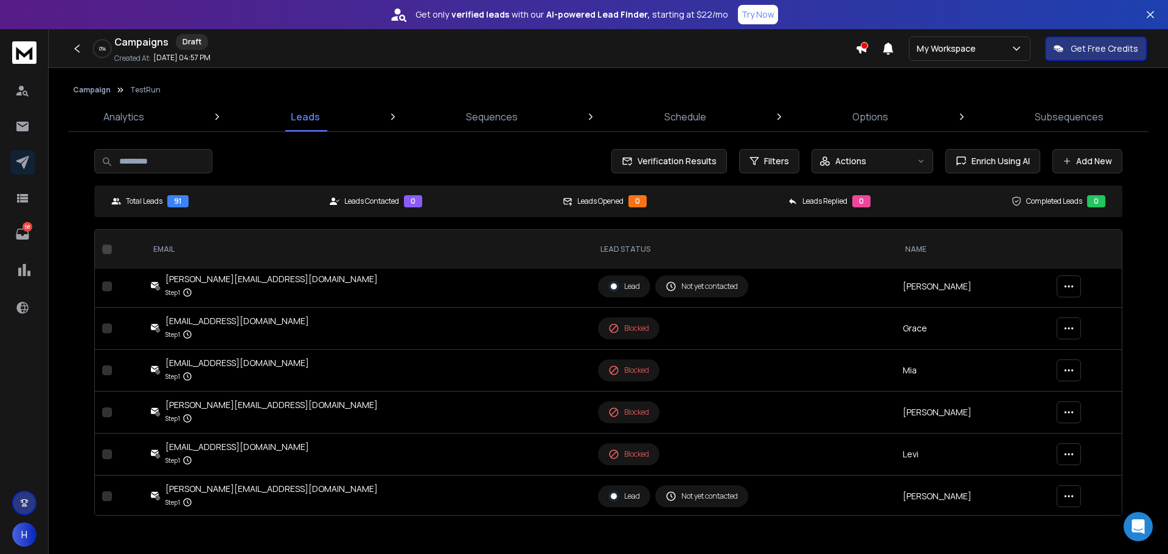
click at [1065, 328] on icon "button" at bounding box center [1069, 328] width 9 height 2
